Goal: Task Accomplishment & Management: Manage account settings

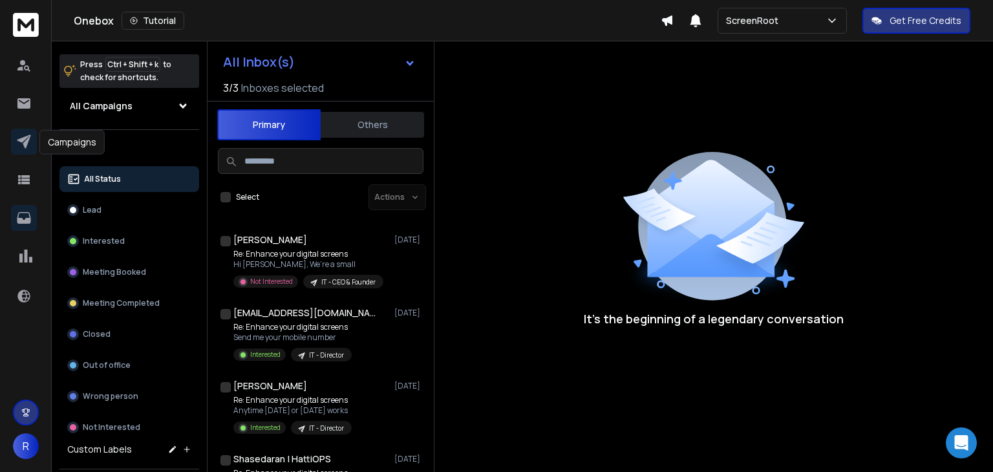
click at [21, 135] on icon at bounding box center [24, 142] width 16 height 16
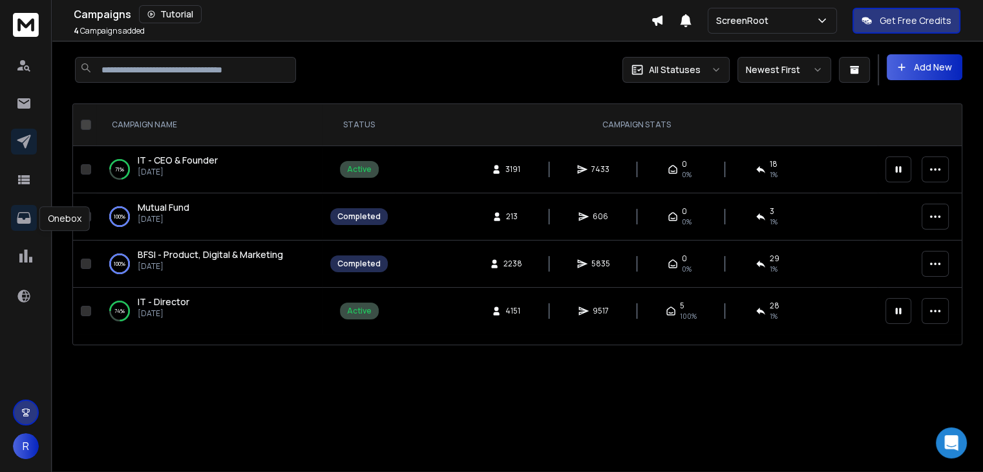
click at [21, 217] on icon at bounding box center [24, 218] width 16 height 16
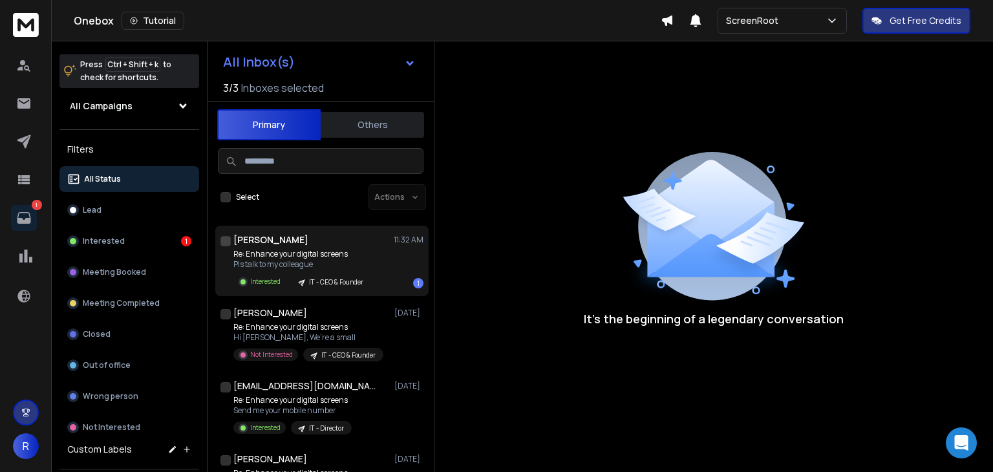
click at [268, 249] on p "Re: Enhance your digital screens" at bounding box center [302, 254] width 138 height 10
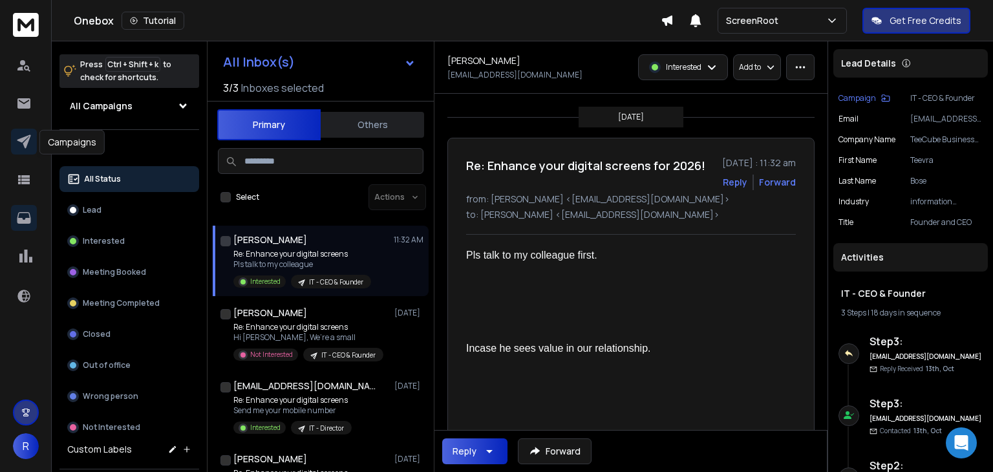
click at [19, 142] on icon at bounding box center [24, 142] width 16 height 16
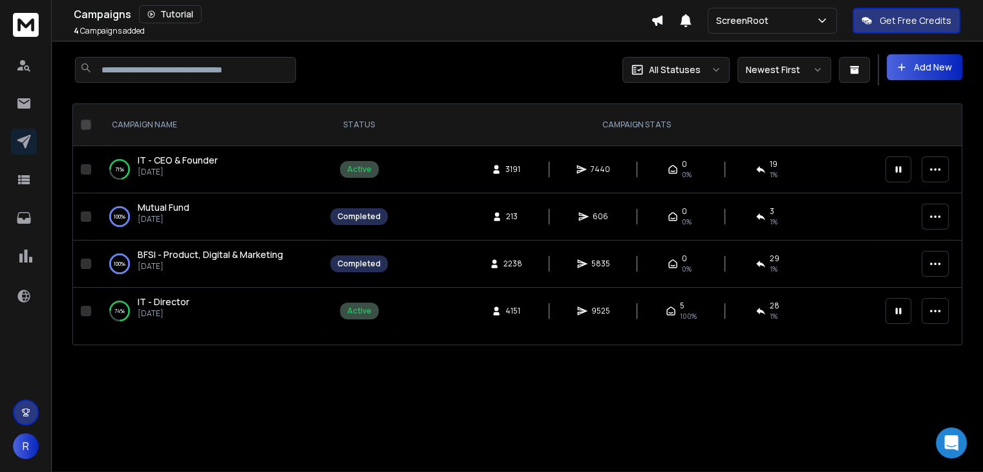
click at [181, 299] on span "IT - Director" at bounding box center [164, 302] width 52 height 12
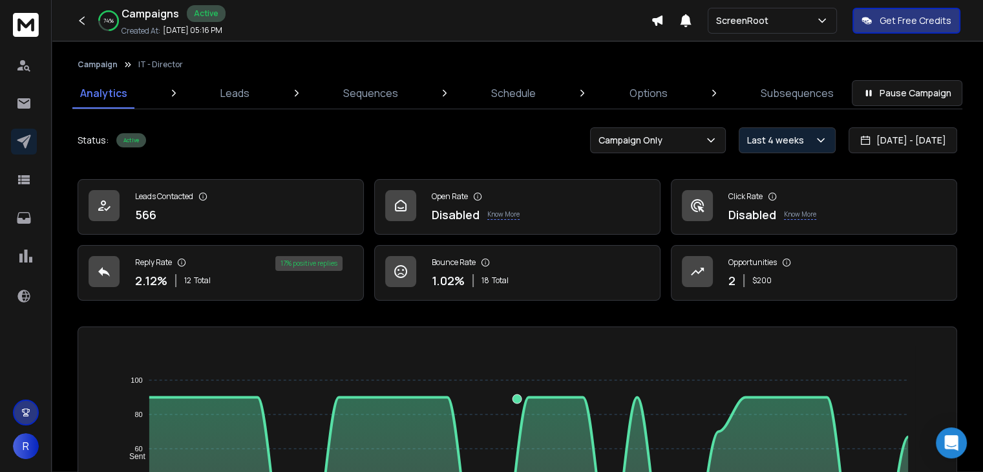
click at [815, 142] on icon "button" at bounding box center [821, 140] width 13 height 13
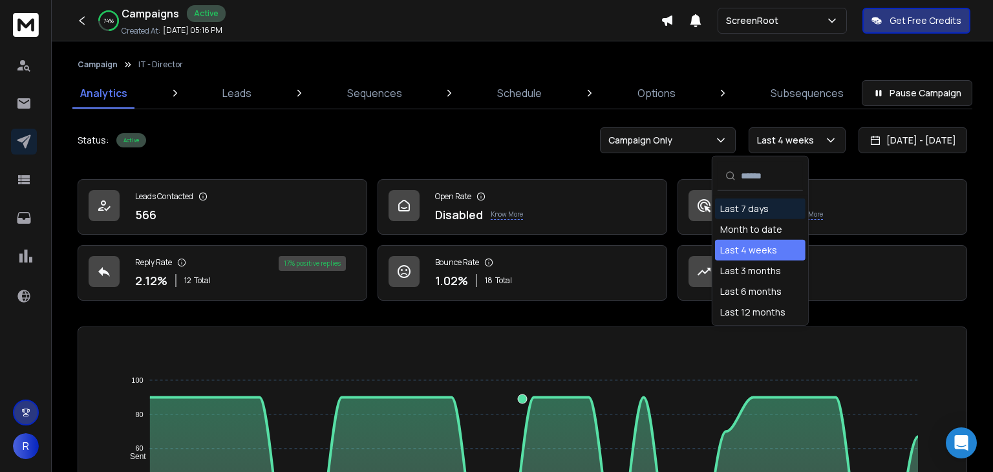
click at [750, 206] on div "Last 7 days" at bounding box center [744, 208] width 48 height 13
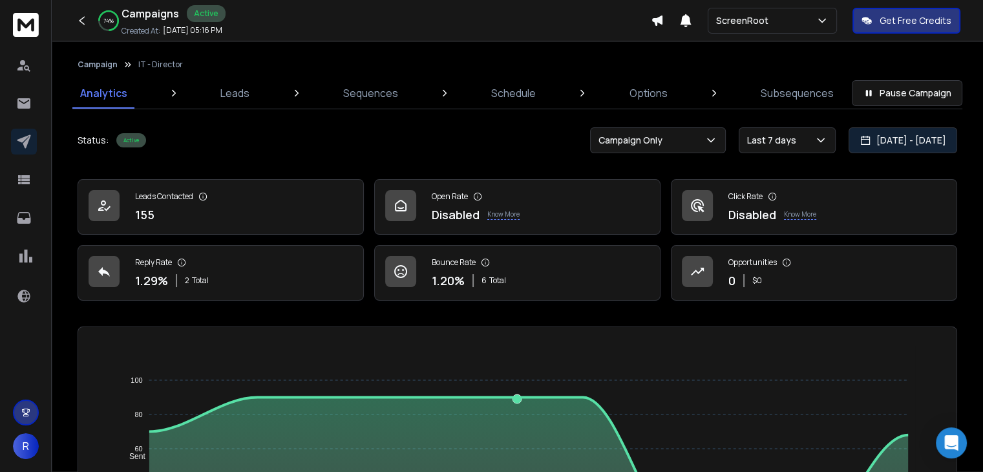
click at [849, 138] on button "[DATE] - [DATE]" at bounding box center [903, 140] width 109 height 26
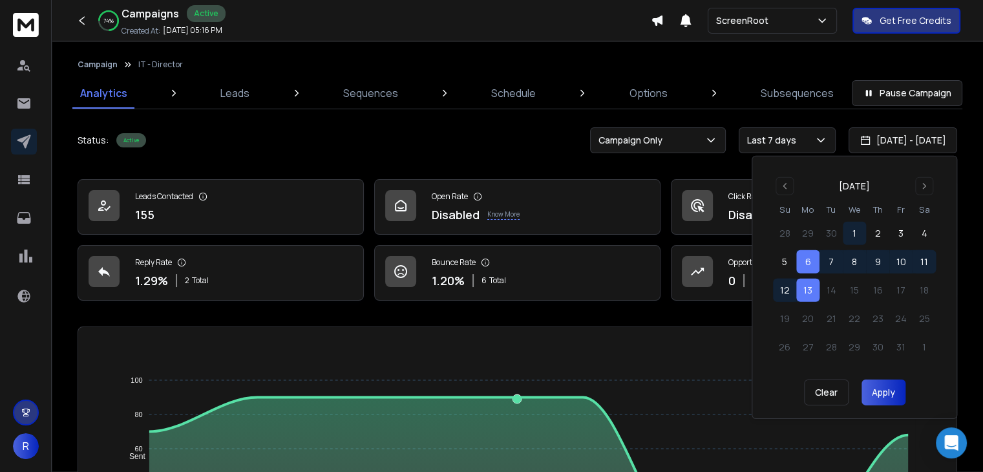
click at [855, 233] on button "1" at bounding box center [854, 233] width 23 height 23
click at [777, 285] on button "12" at bounding box center [784, 290] width 23 height 23
click at [885, 394] on button "Apply" at bounding box center [884, 393] width 44 height 26
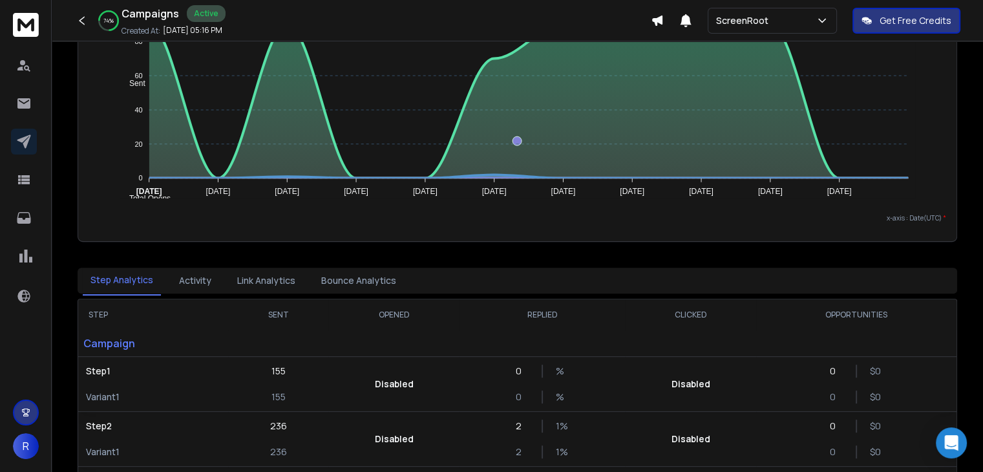
scroll to position [445, 0]
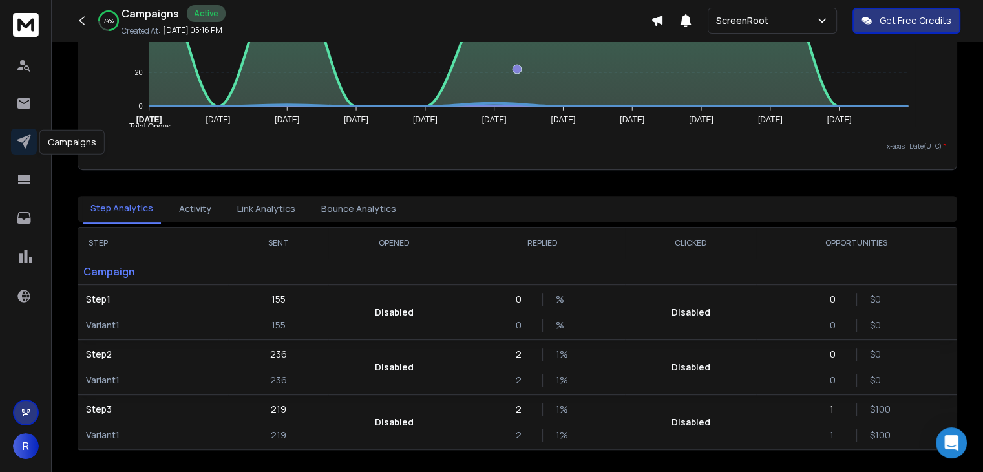
click at [23, 149] on link at bounding box center [24, 142] width 26 height 26
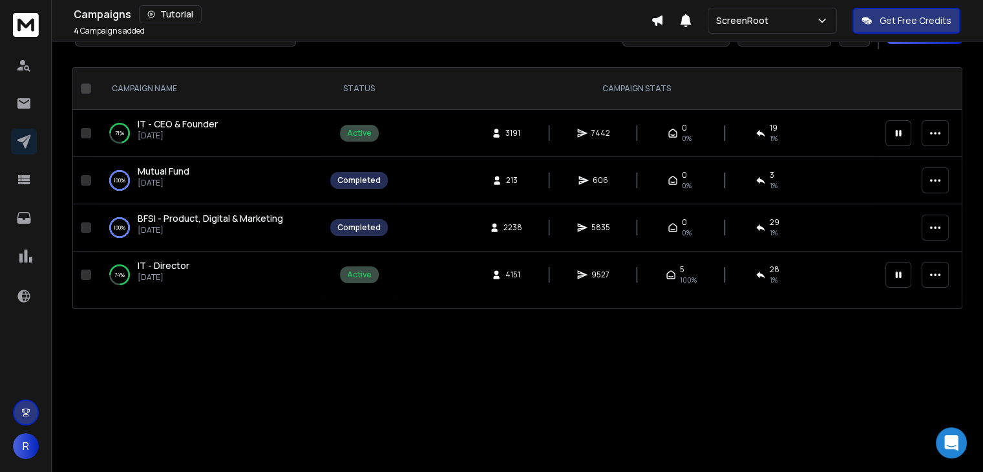
scroll to position [67, 0]
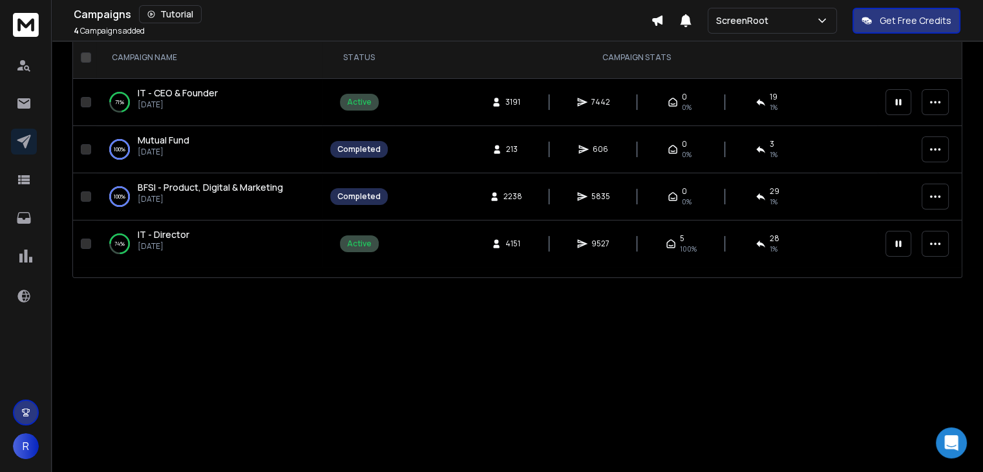
click at [178, 87] on span "IT - CEO & Founder" at bounding box center [178, 93] width 80 height 12
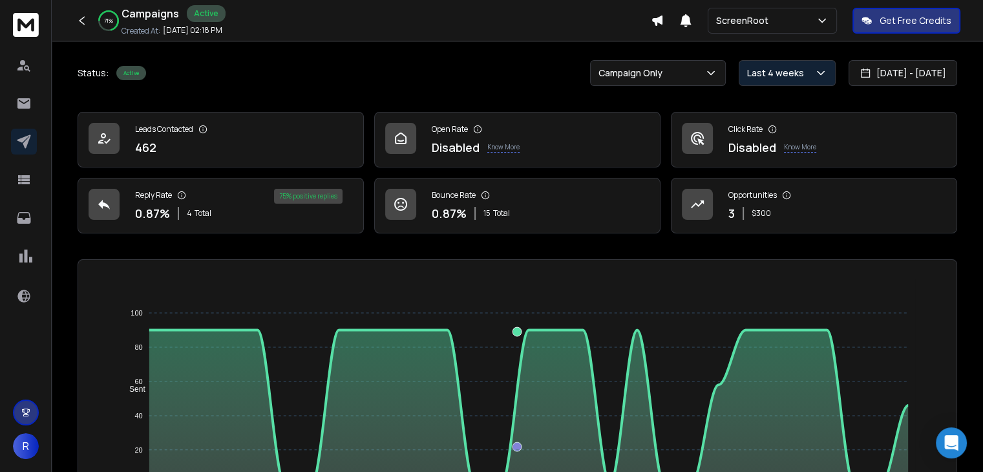
click at [815, 73] on icon "button" at bounding box center [821, 73] width 13 height 13
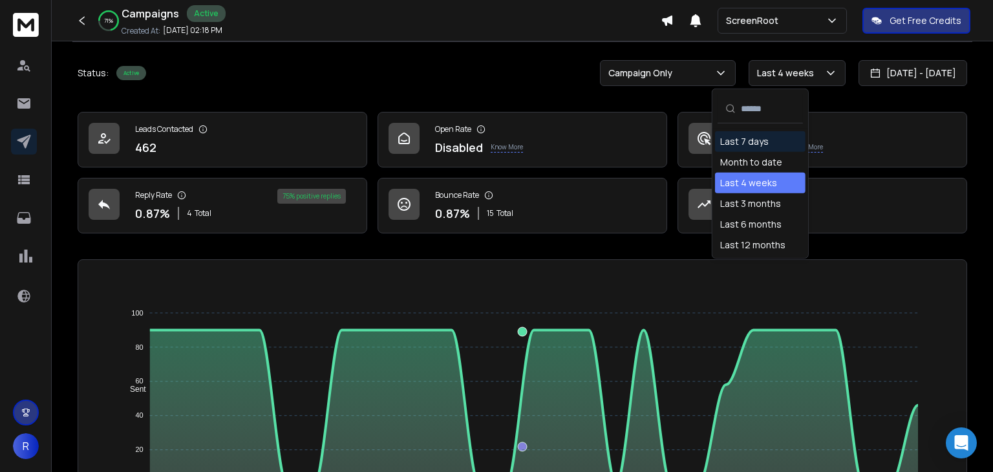
click at [752, 143] on div "Last 7 days" at bounding box center [744, 141] width 48 height 13
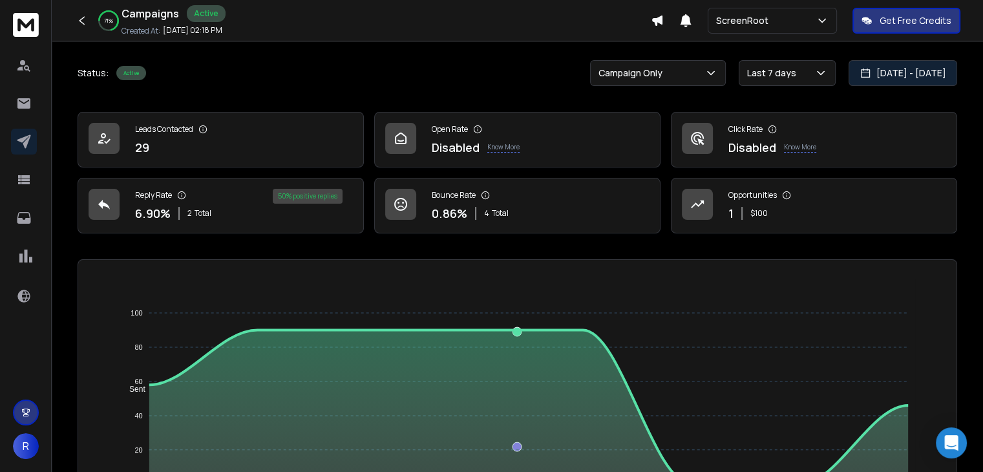
click at [902, 72] on button "[DATE] - [DATE]" at bounding box center [903, 73] width 109 height 26
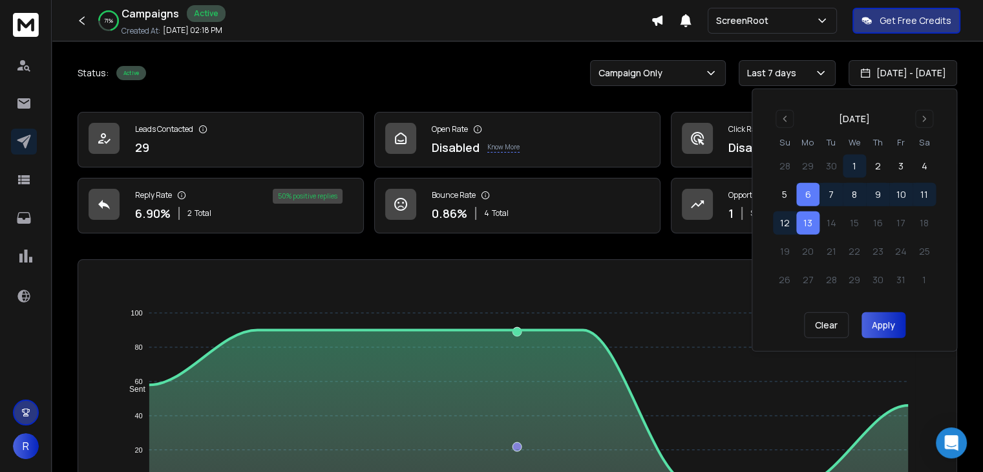
click at [860, 164] on button "1" at bounding box center [854, 166] width 23 height 23
click at [852, 164] on button "1" at bounding box center [854, 166] width 23 height 23
click at [786, 221] on button "12" at bounding box center [784, 222] width 23 height 23
click at [852, 161] on button "1" at bounding box center [854, 166] width 23 height 23
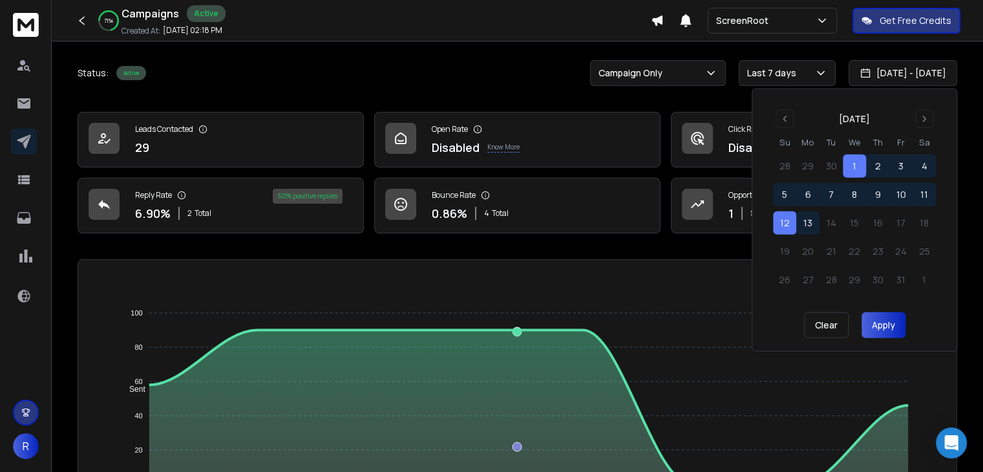
click at [852, 161] on button "1" at bounding box center [854, 166] width 23 height 23
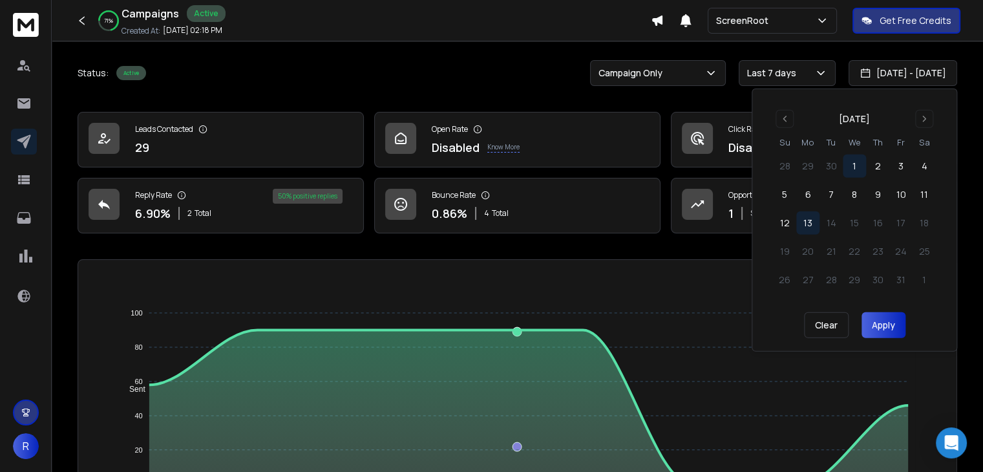
click at [852, 161] on button "1" at bounding box center [854, 166] width 23 height 23
click at [787, 220] on button "12" at bounding box center [784, 222] width 23 height 23
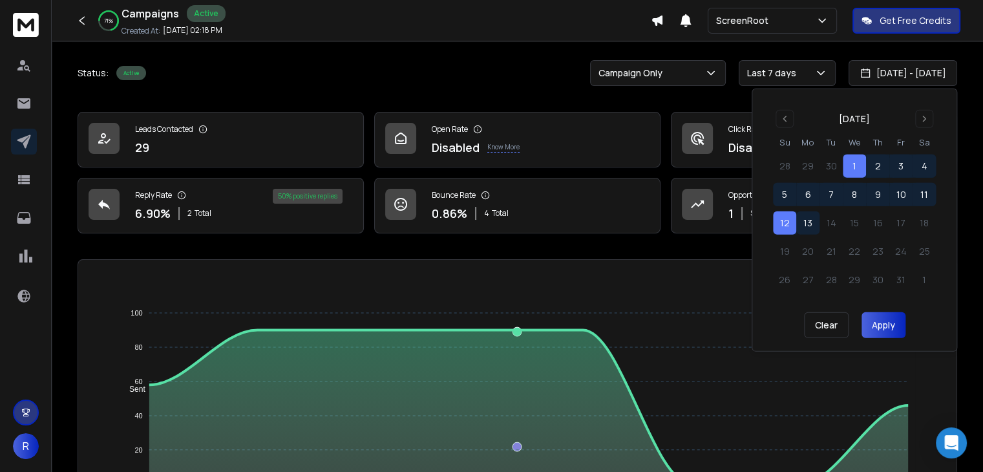
click at [883, 327] on button "Apply" at bounding box center [884, 325] width 44 height 26
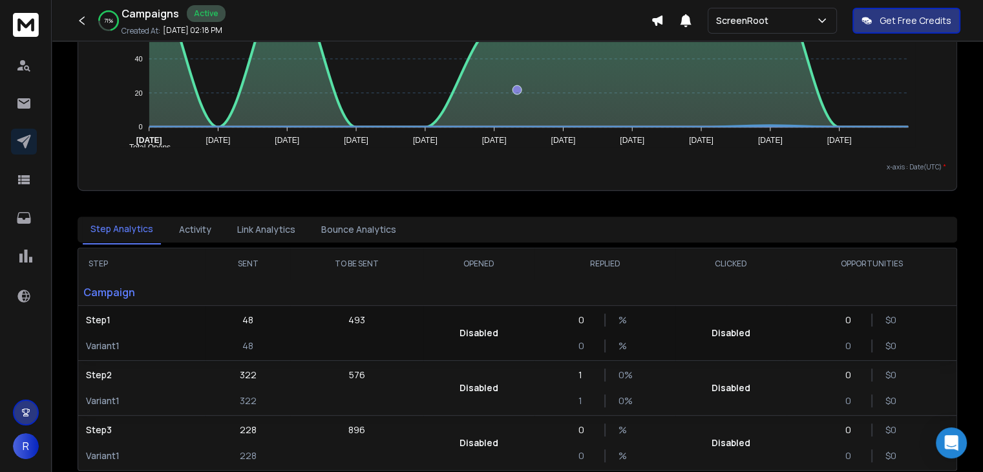
scroll to position [445, 0]
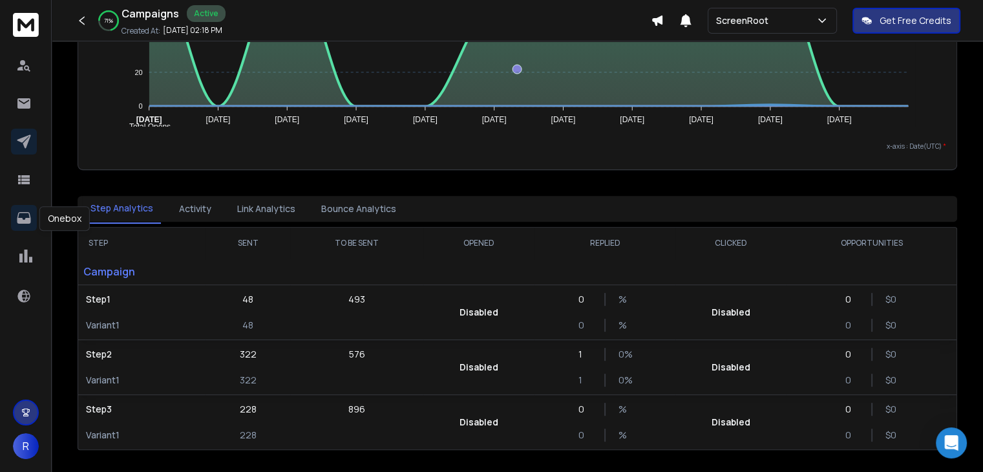
click at [28, 213] on icon at bounding box center [24, 218] width 14 height 12
